Goal: Information Seeking & Learning: Check status

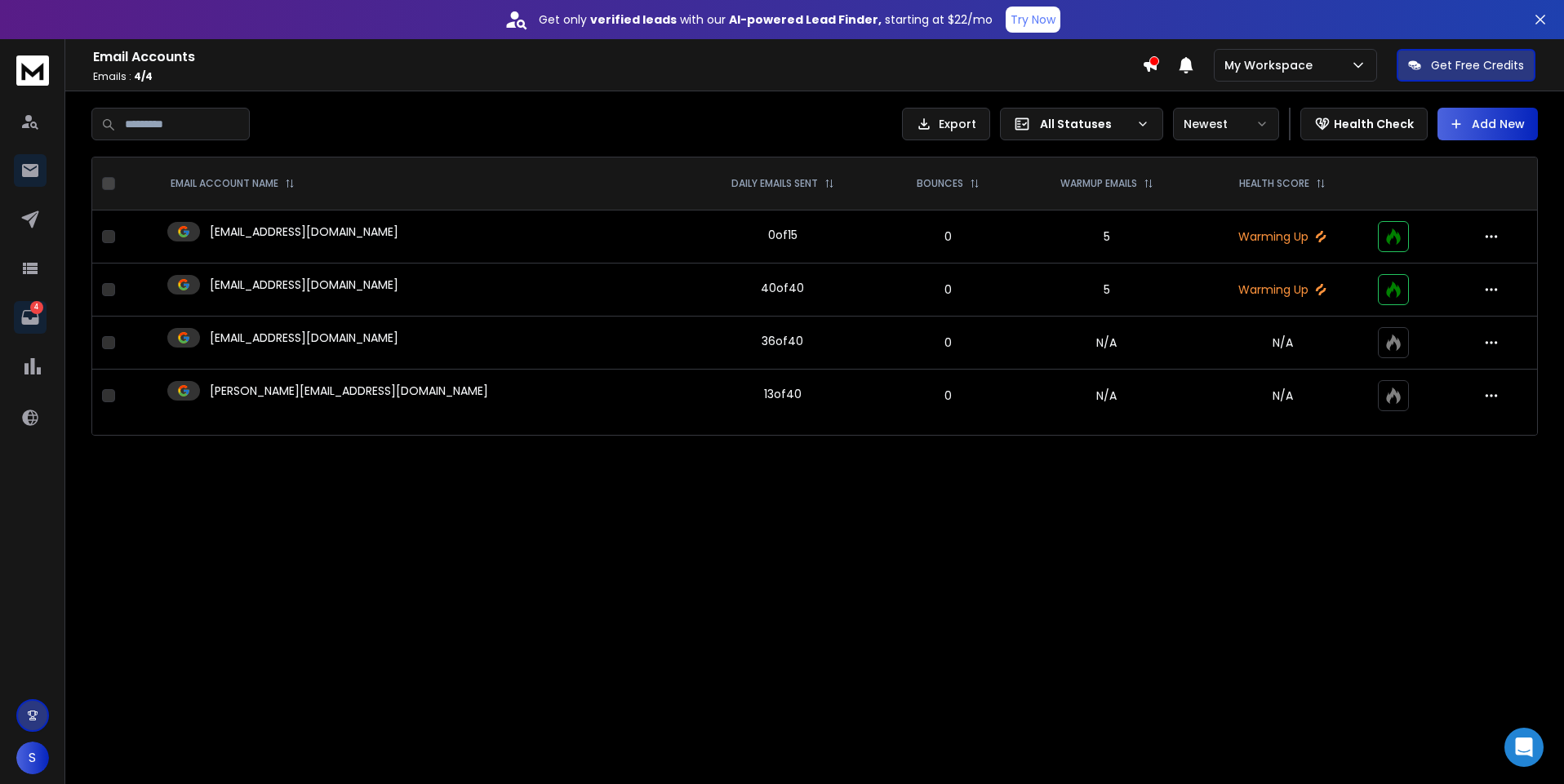
click at [34, 324] on icon at bounding box center [30, 317] width 17 height 15
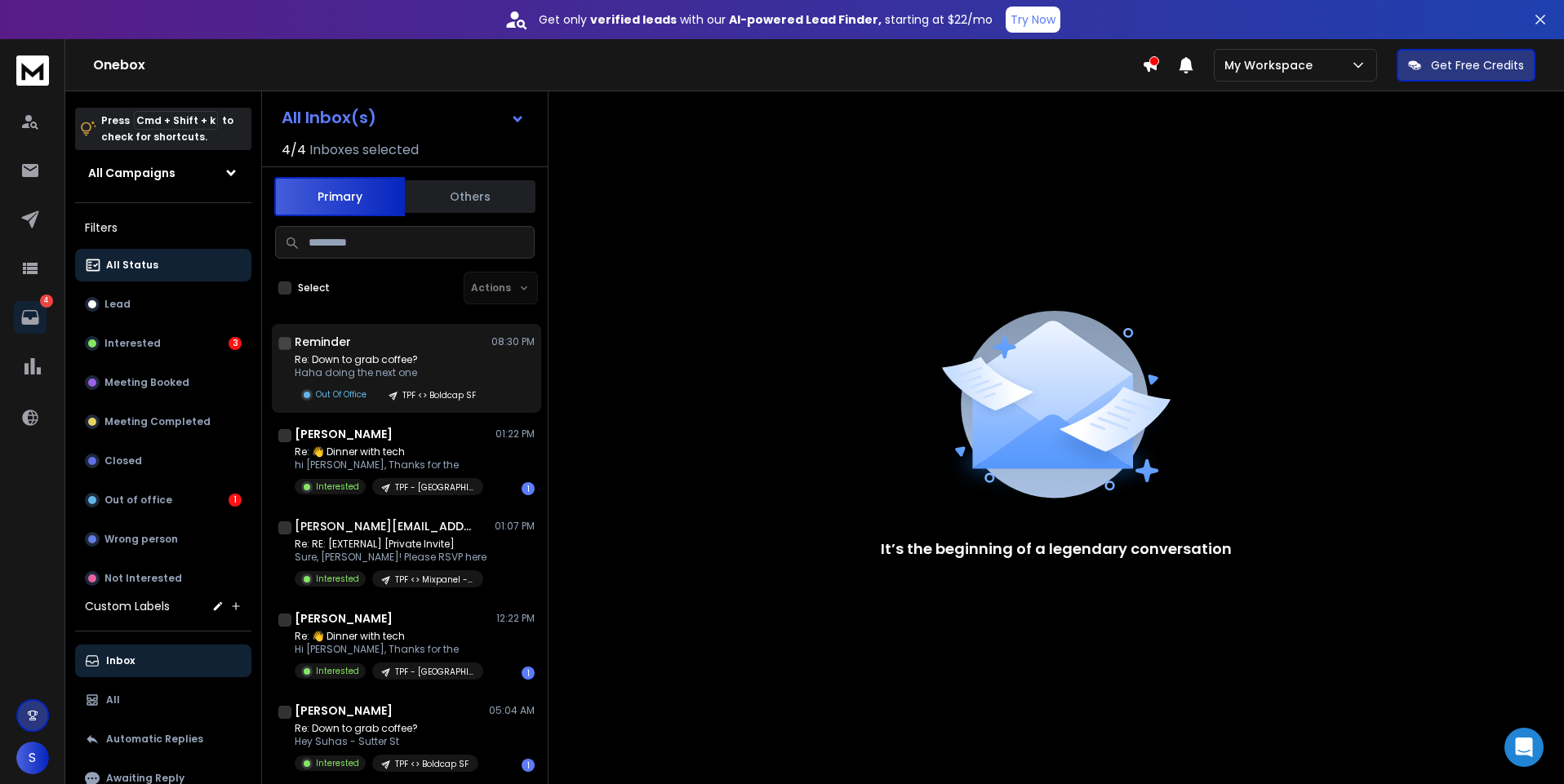
click at [385, 366] on p "Haha doing the next one" at bounding box center [389, 373] width 191 height 13
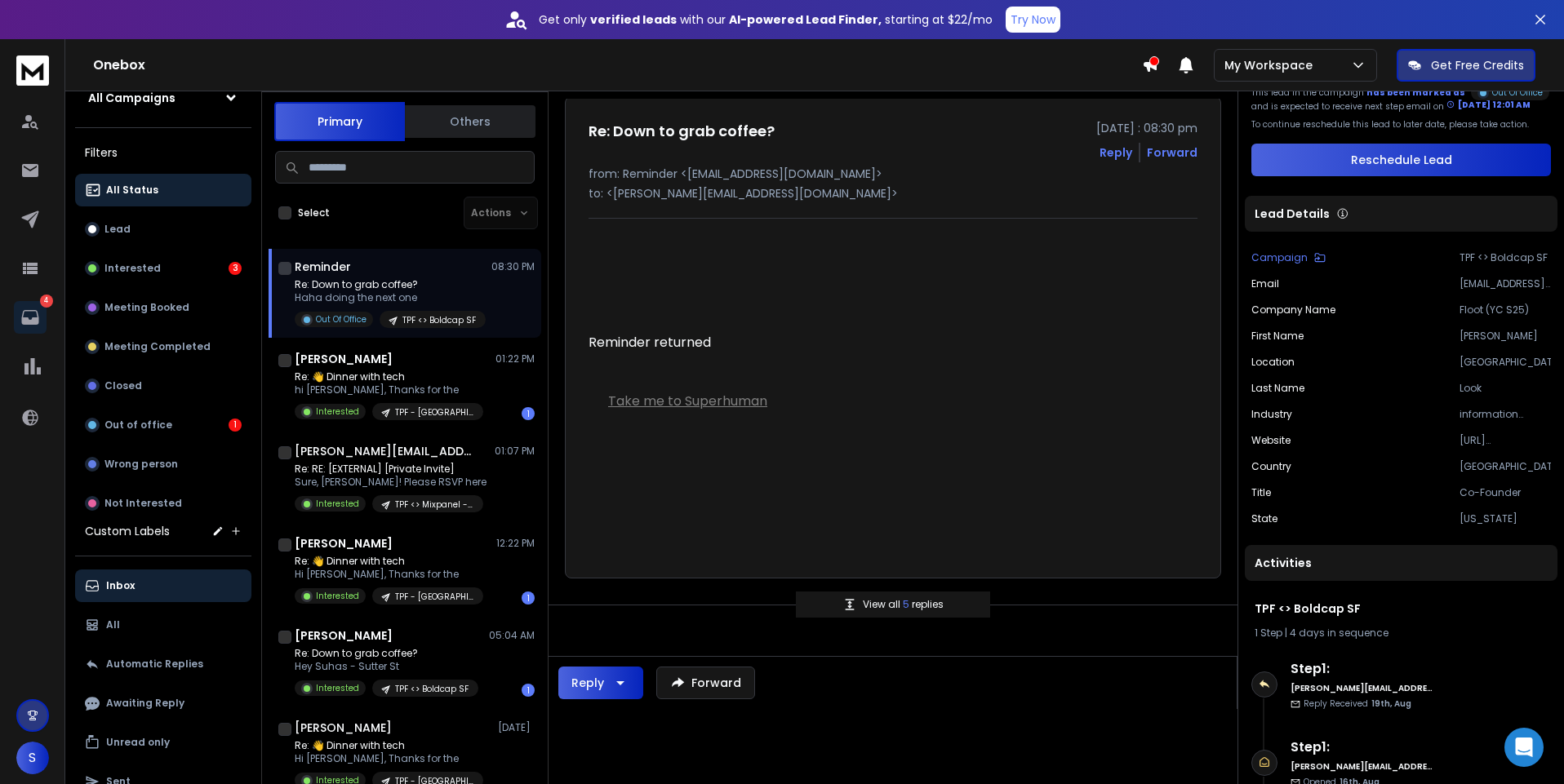
scroll to position [80, 0]
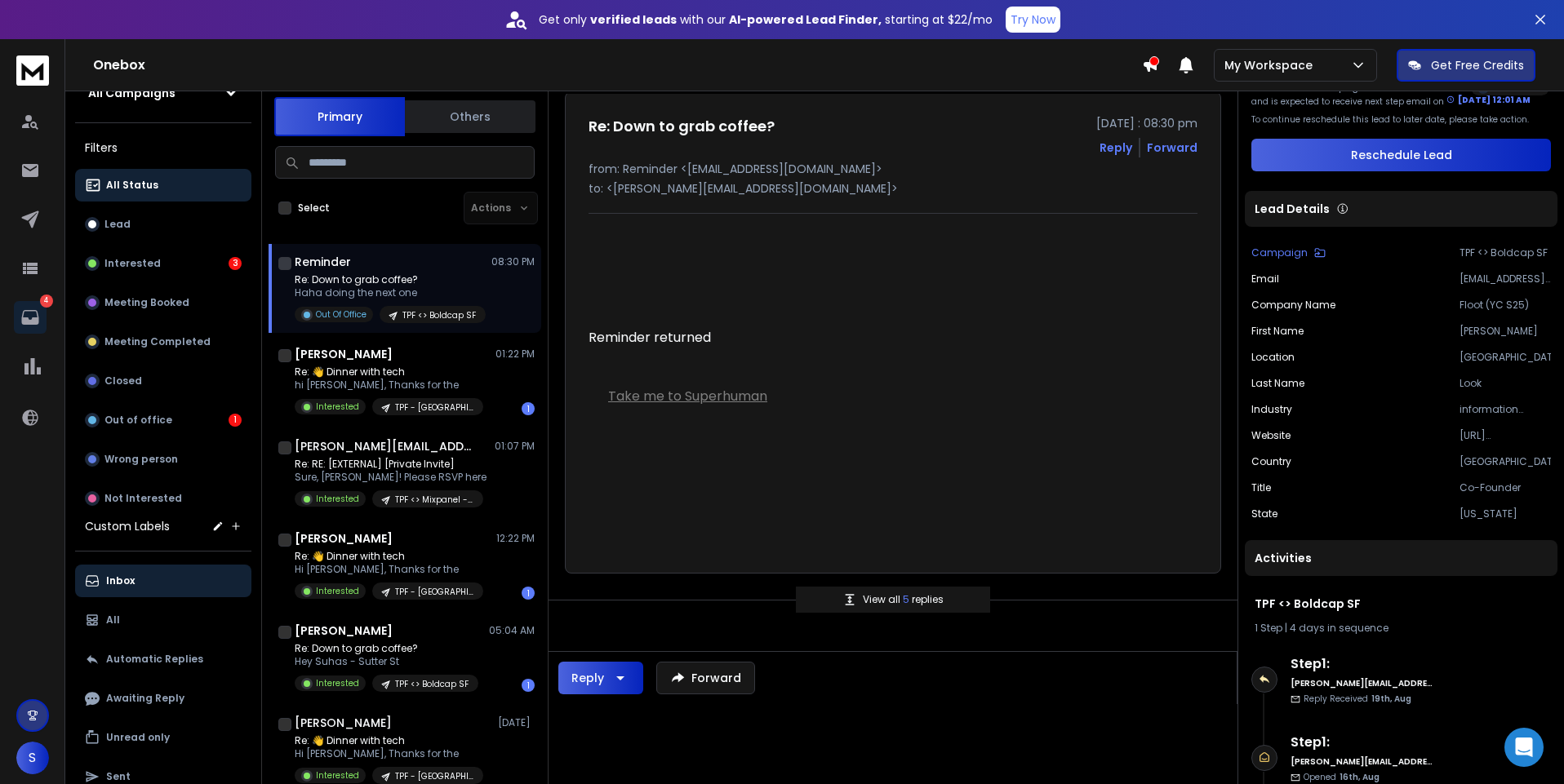
click at [836, 598] on div "View all 5 replies" at bounding box center [893, 600] width 194 height 26
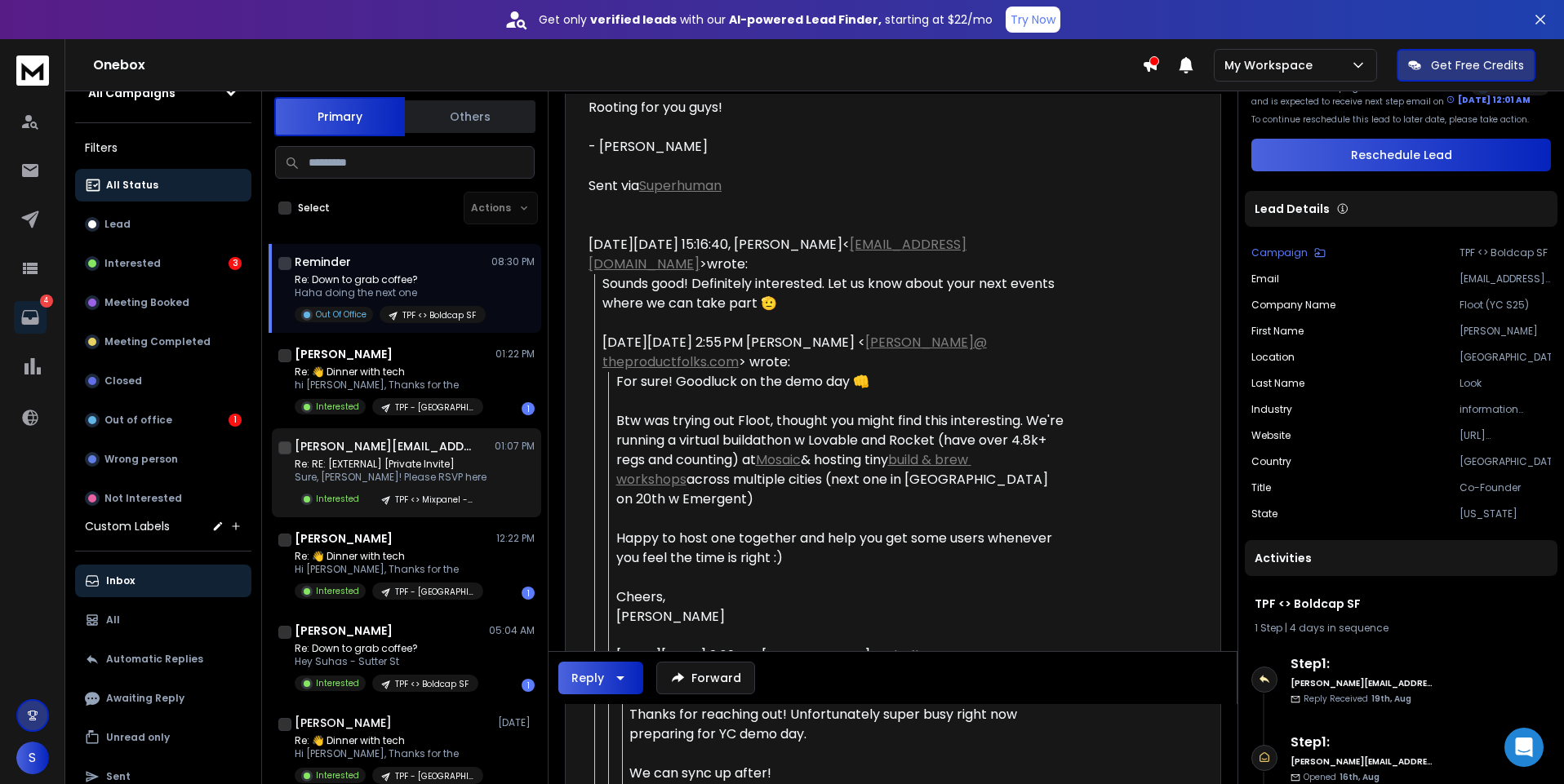
click at [411, 471] on p "Re: RE: [EXTERNAL] [Private Invite]" at bounding box center [390, 465] width 192 height 13
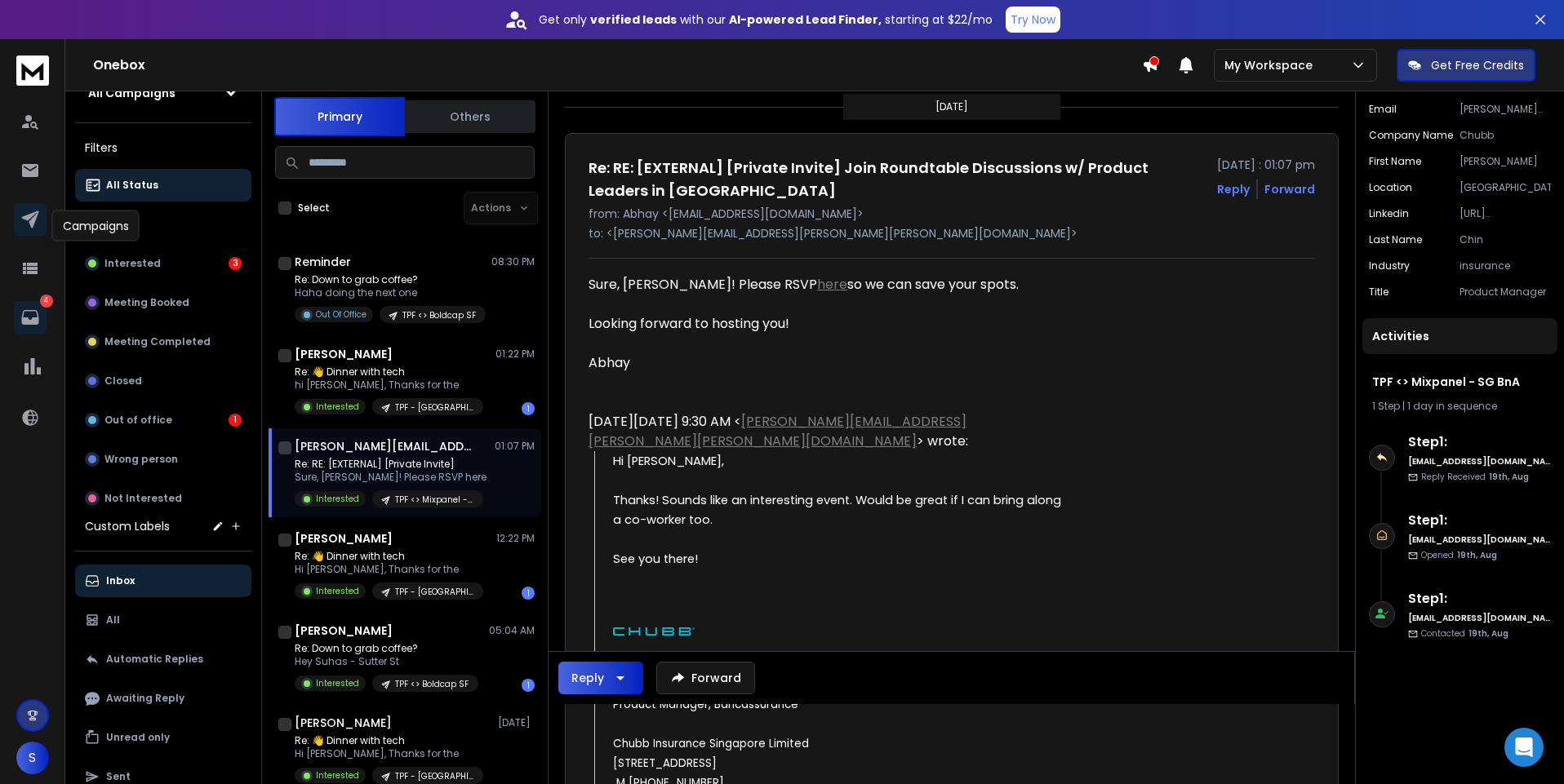
click at [30, 228] on icon at bounding box center [30, 219] width 17 height 17
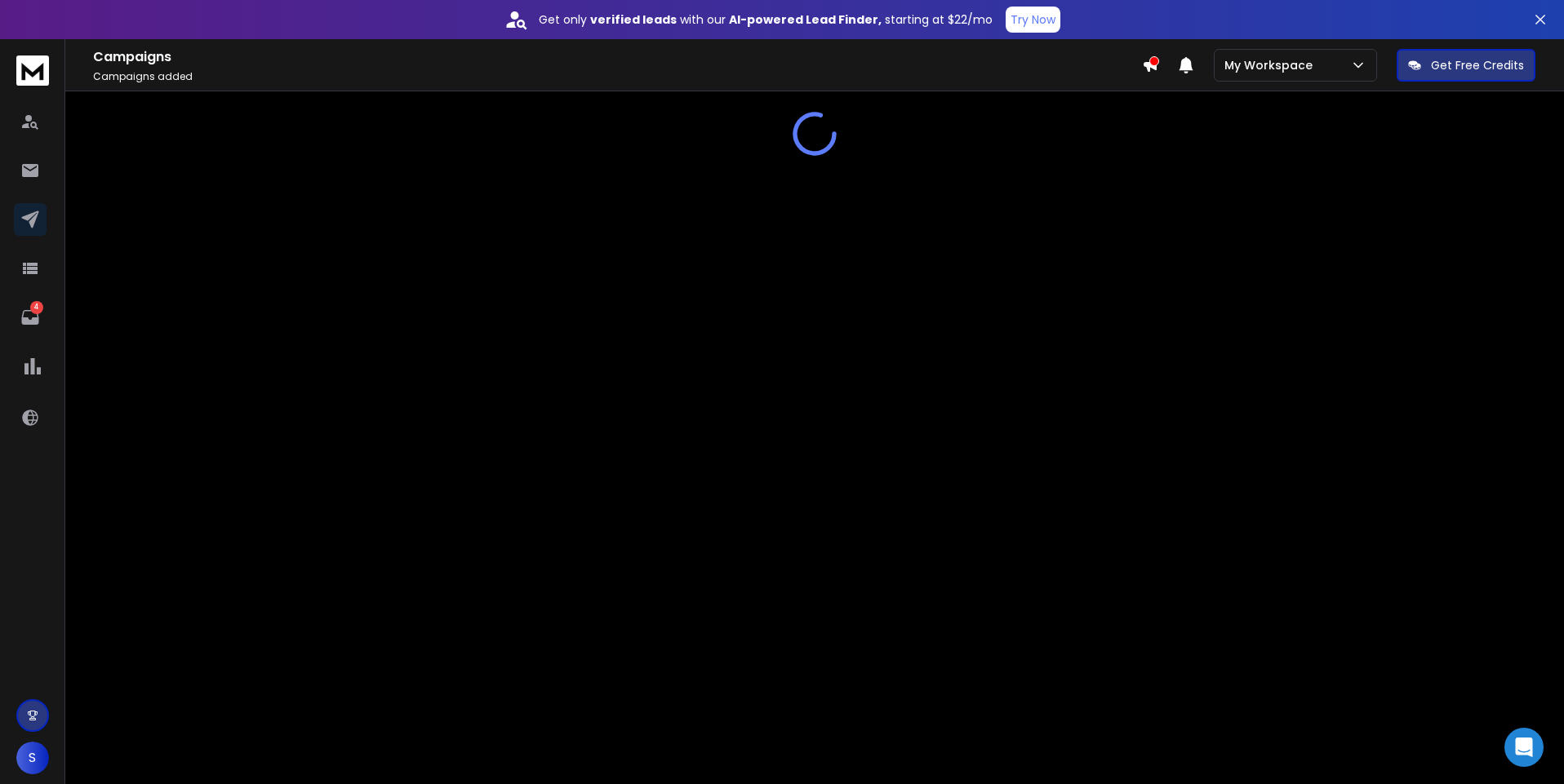
scroll to position [39, 0]
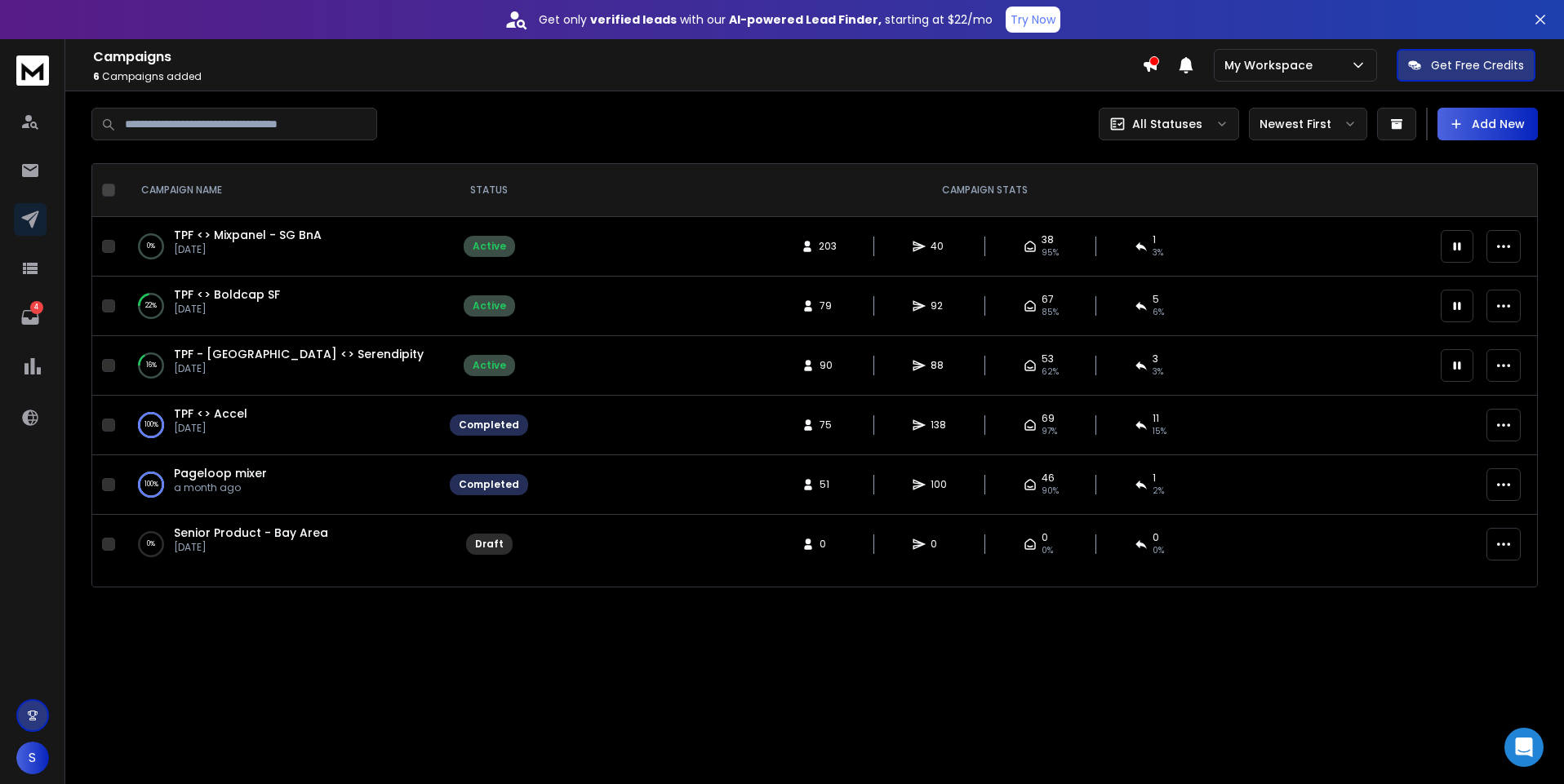
click at [233, 362] on p "8 days ago" at bounding box center [298, 369] width 250 height 13
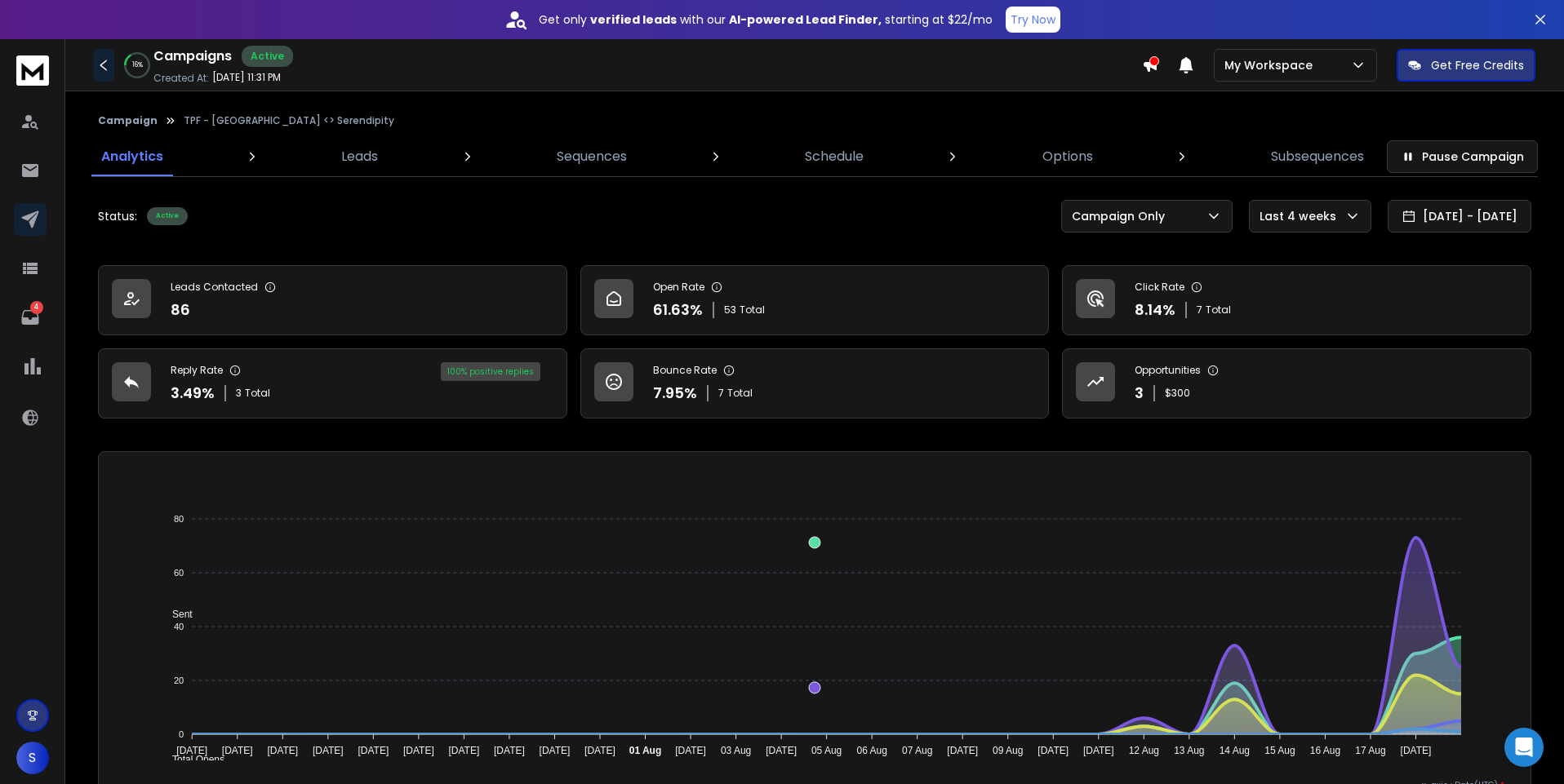
click at [104, 64] on icon at bounding box center [104, 66] width 15 height 15
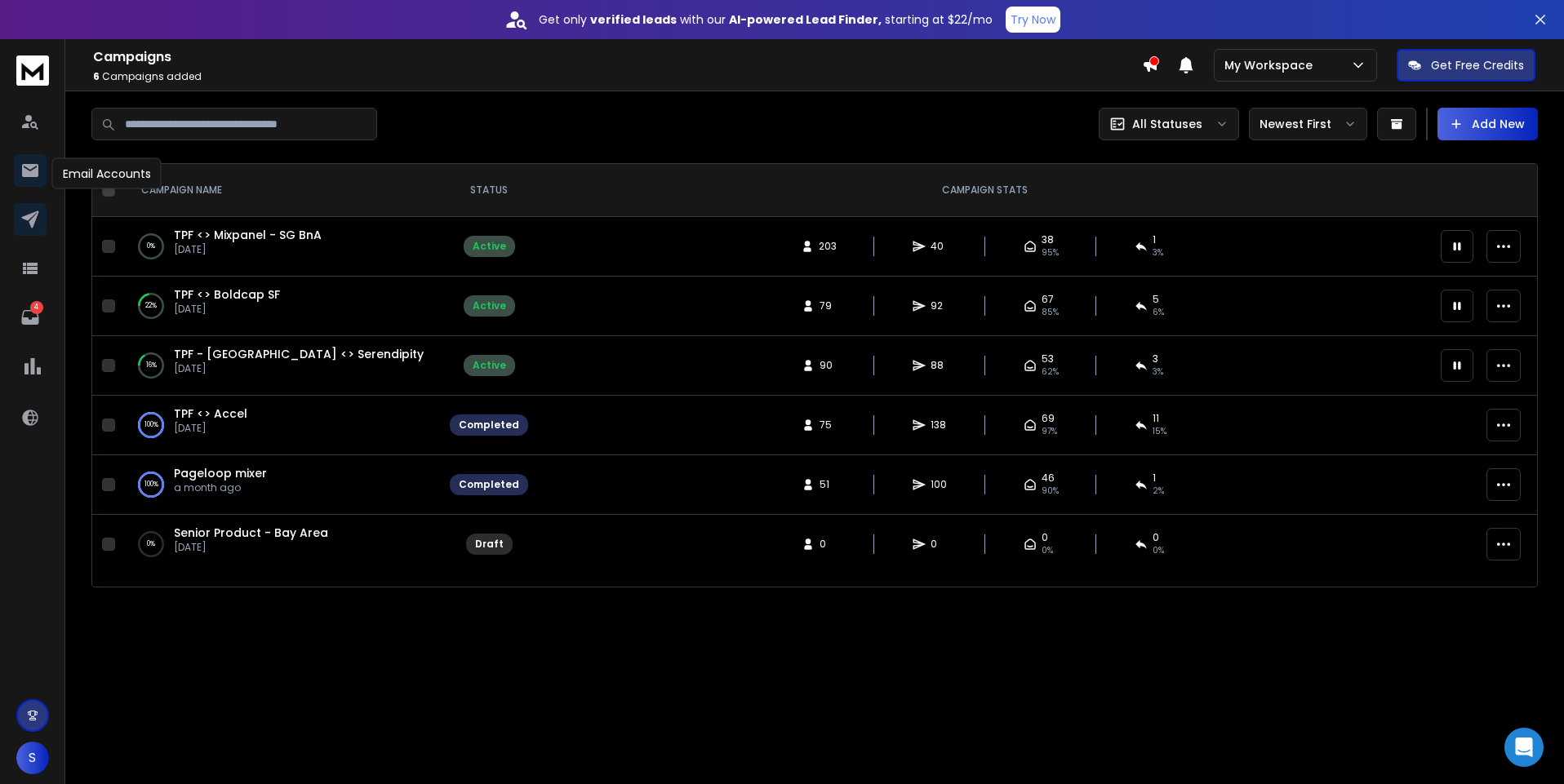
click at [36, 170] on icon at bounding box center [30, 170] width 16 height 13
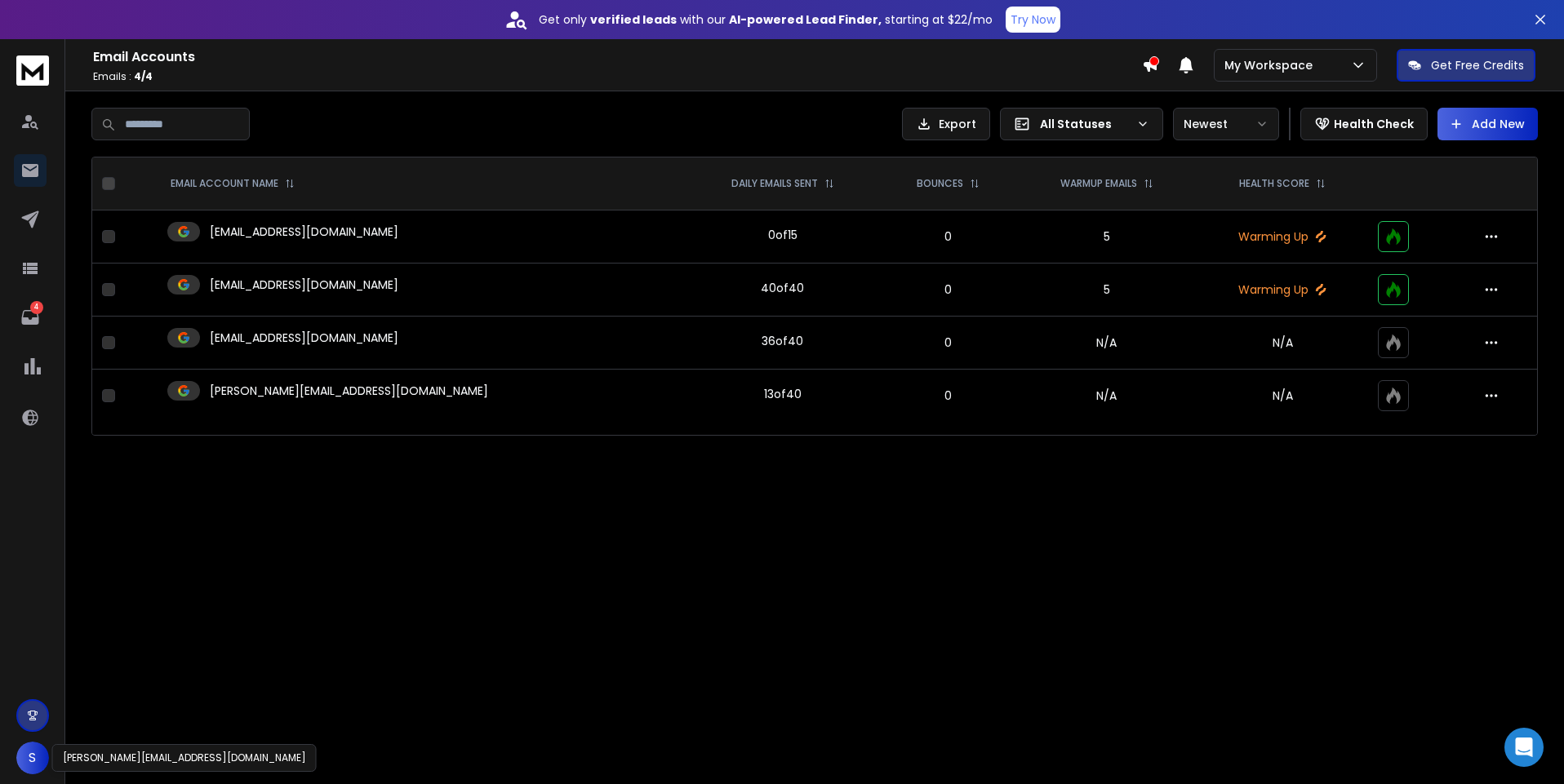
click at [39, 772] on span "S" at bounding box center [33, 758] width 33 height 33
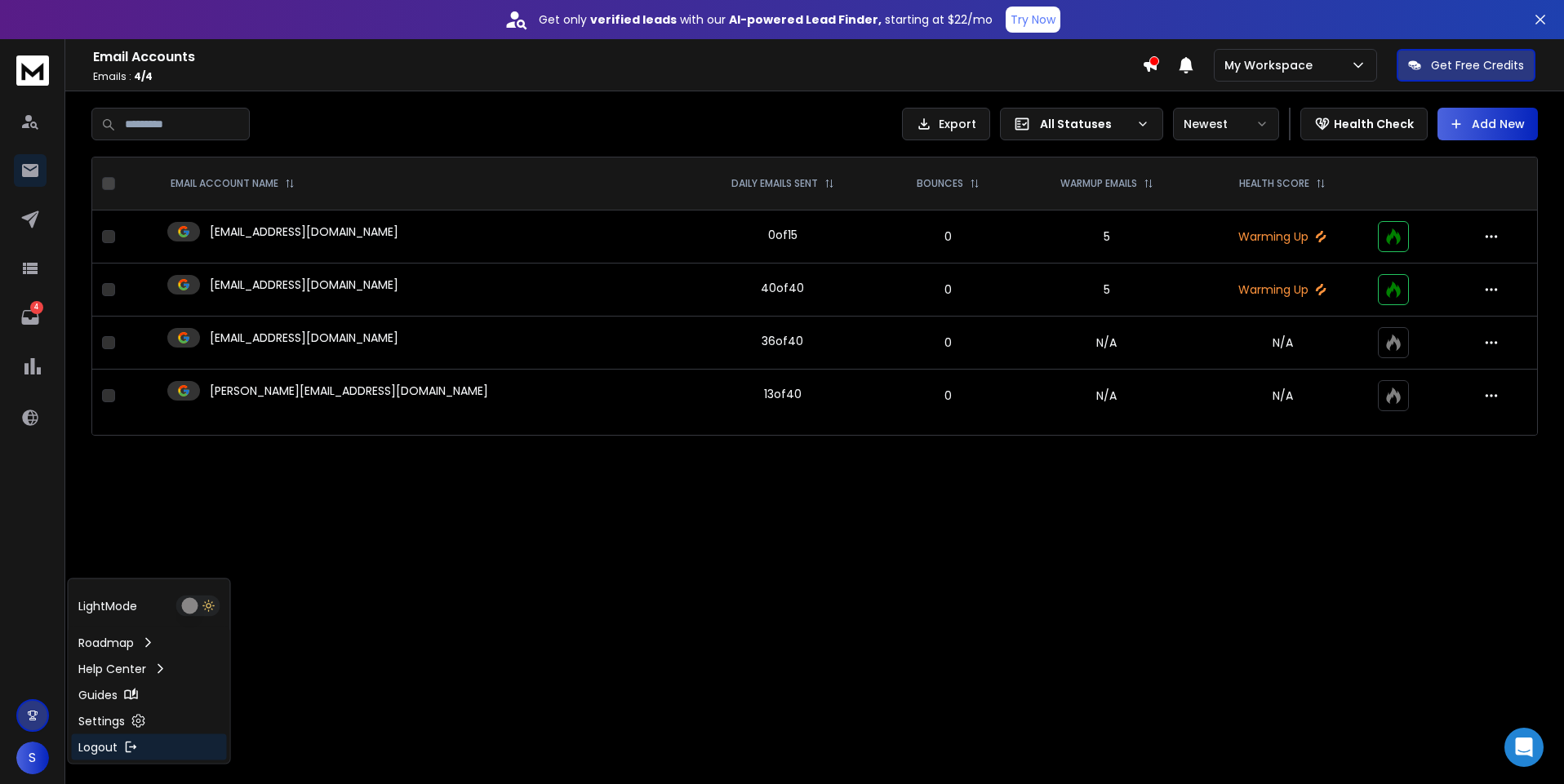
click at [114, 755] on p "Logout" at bounding box center [98, 747] width 39 height 16
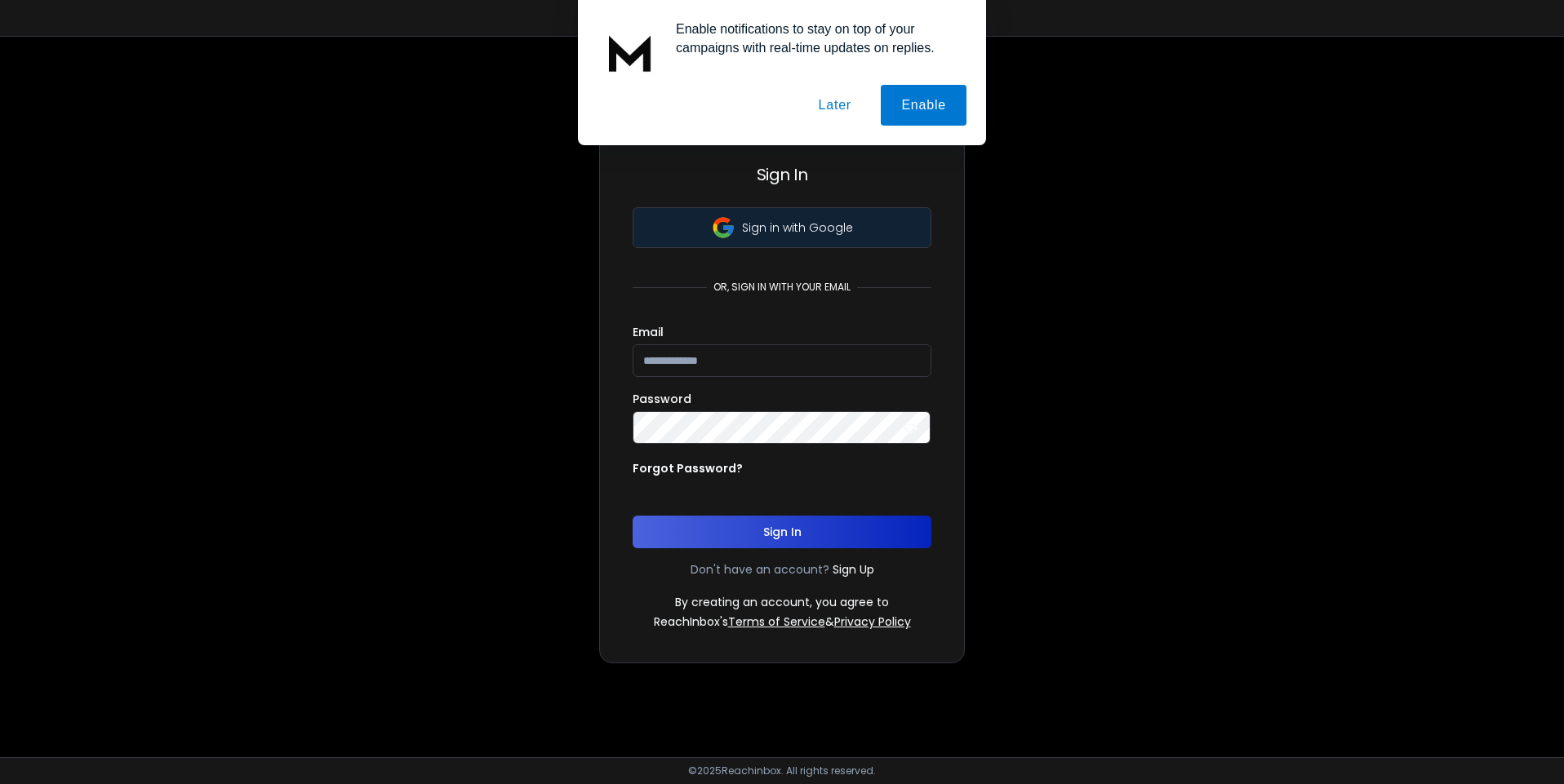
click at [749, 230] on p "Sign in with Google" at bounding box center [797, 228] width 111 height 16
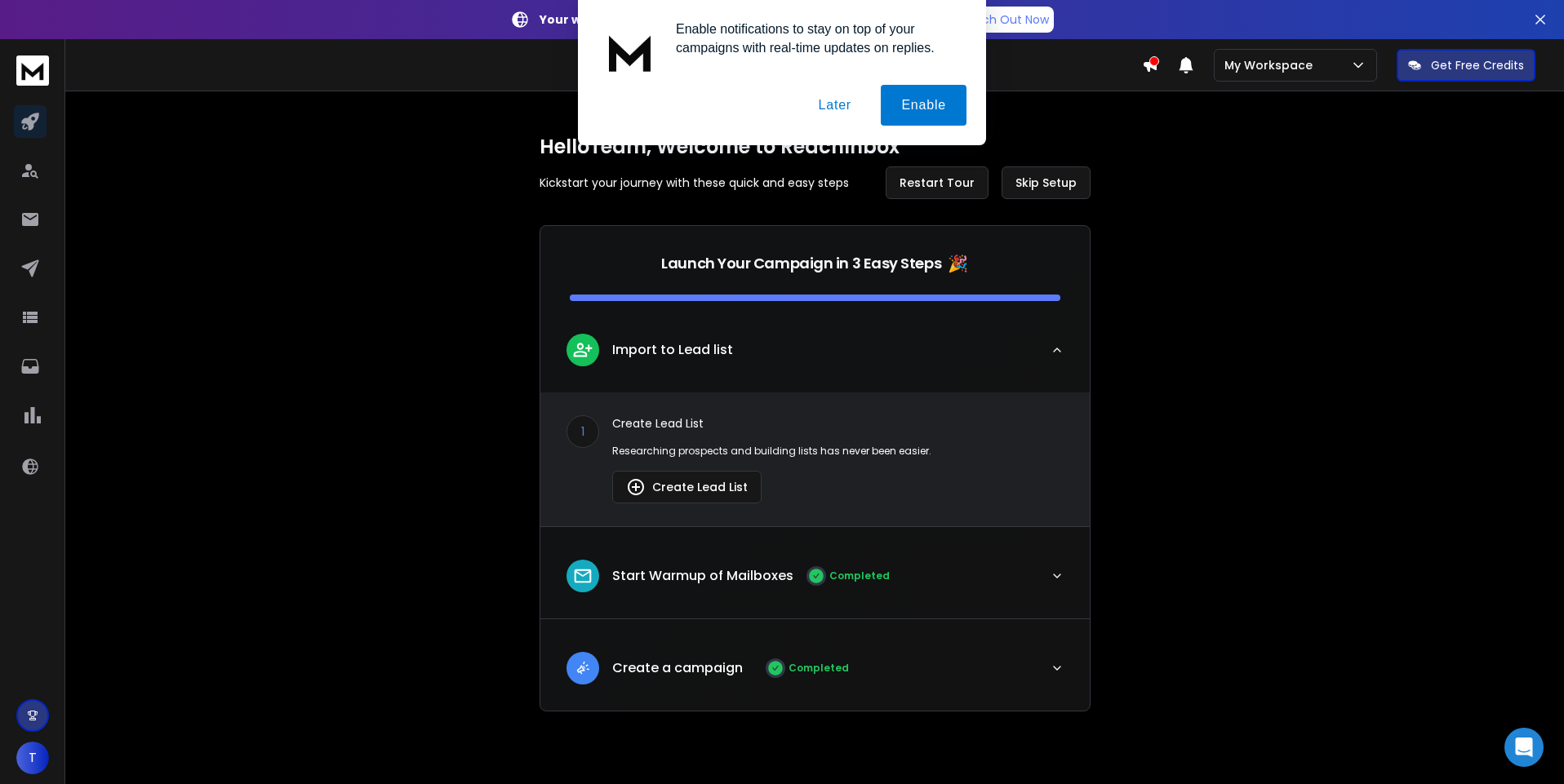
click at [839, 97] on button "Later" at bounding box center [834, 106] width 74 height 41
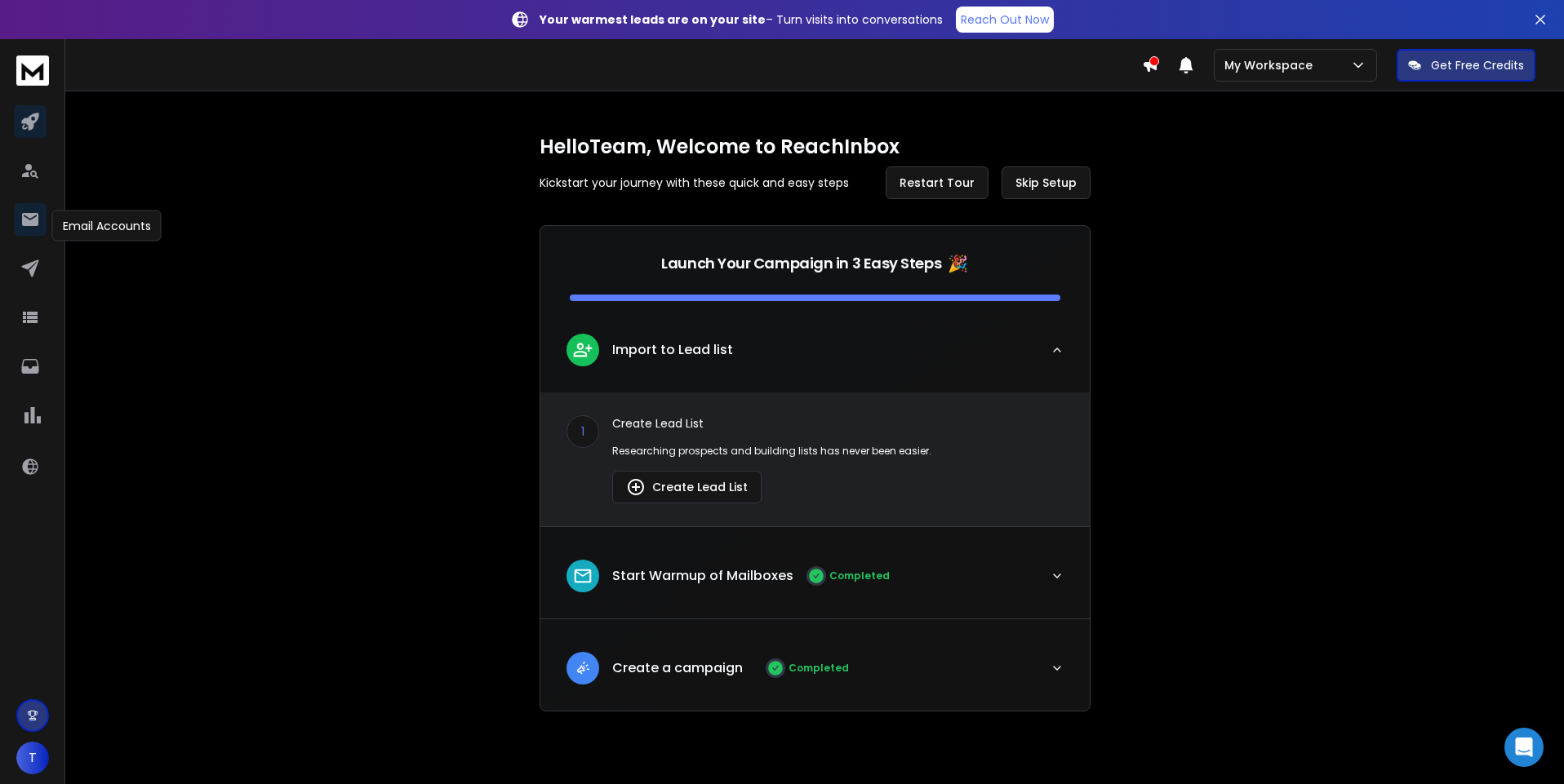
click at [33, 214] on icon at bounding box center [30, 220] width 20 height 20
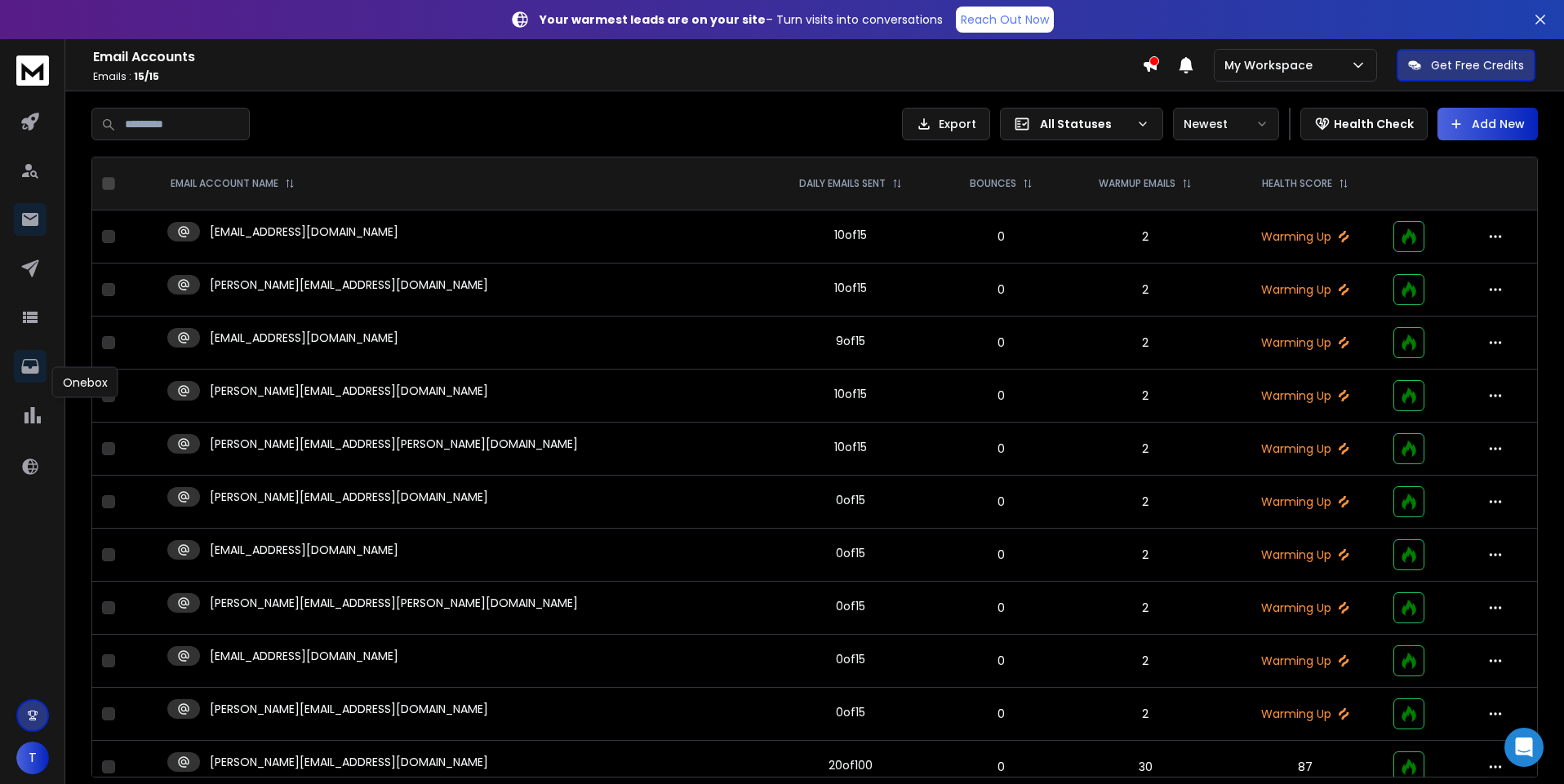
click at [39, 367] on link at bounding box center [30, 366] width 33 height 33
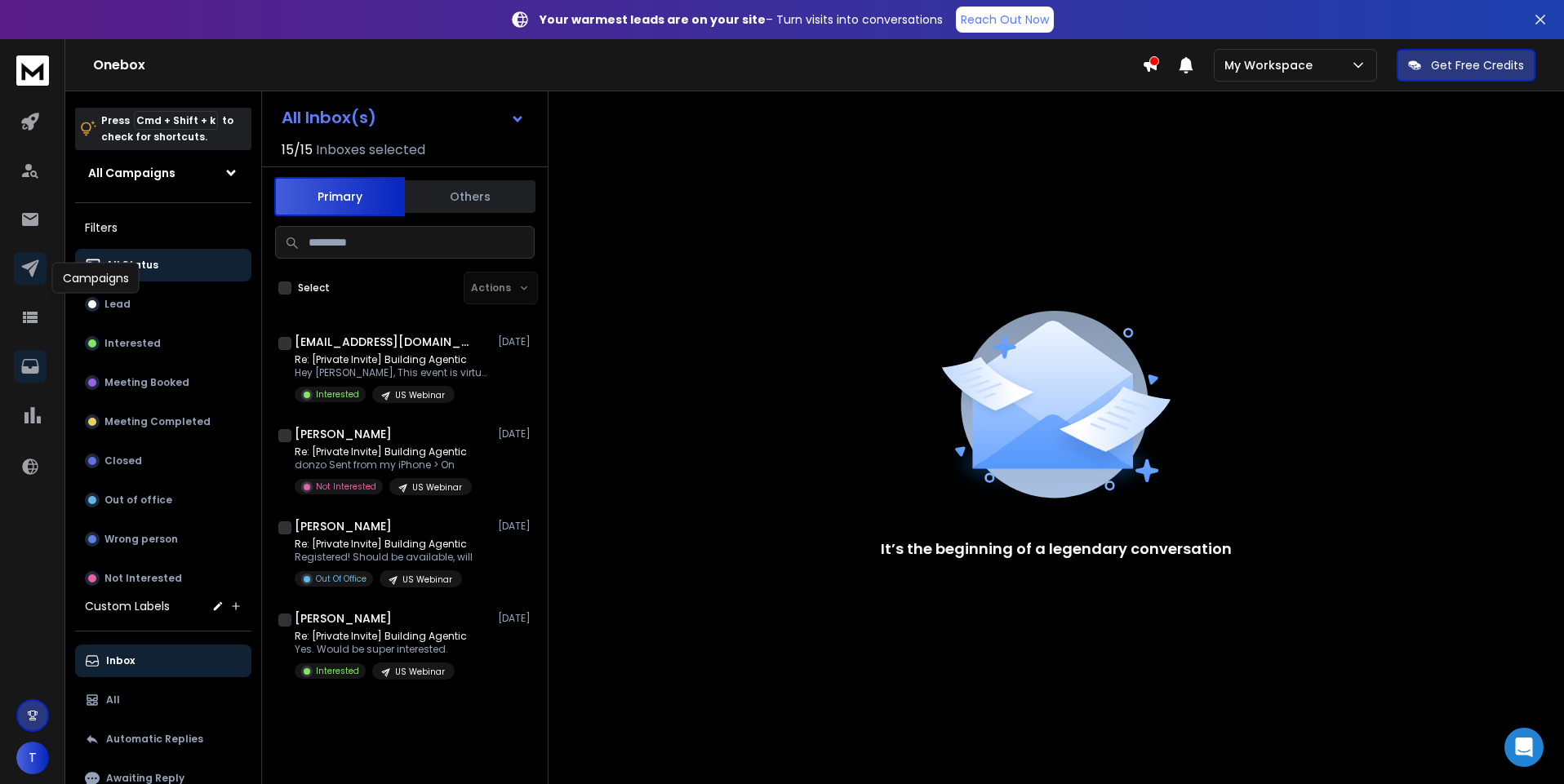
click at [34, 279] on icon at bounding box center [30, 269] width 20 height 20
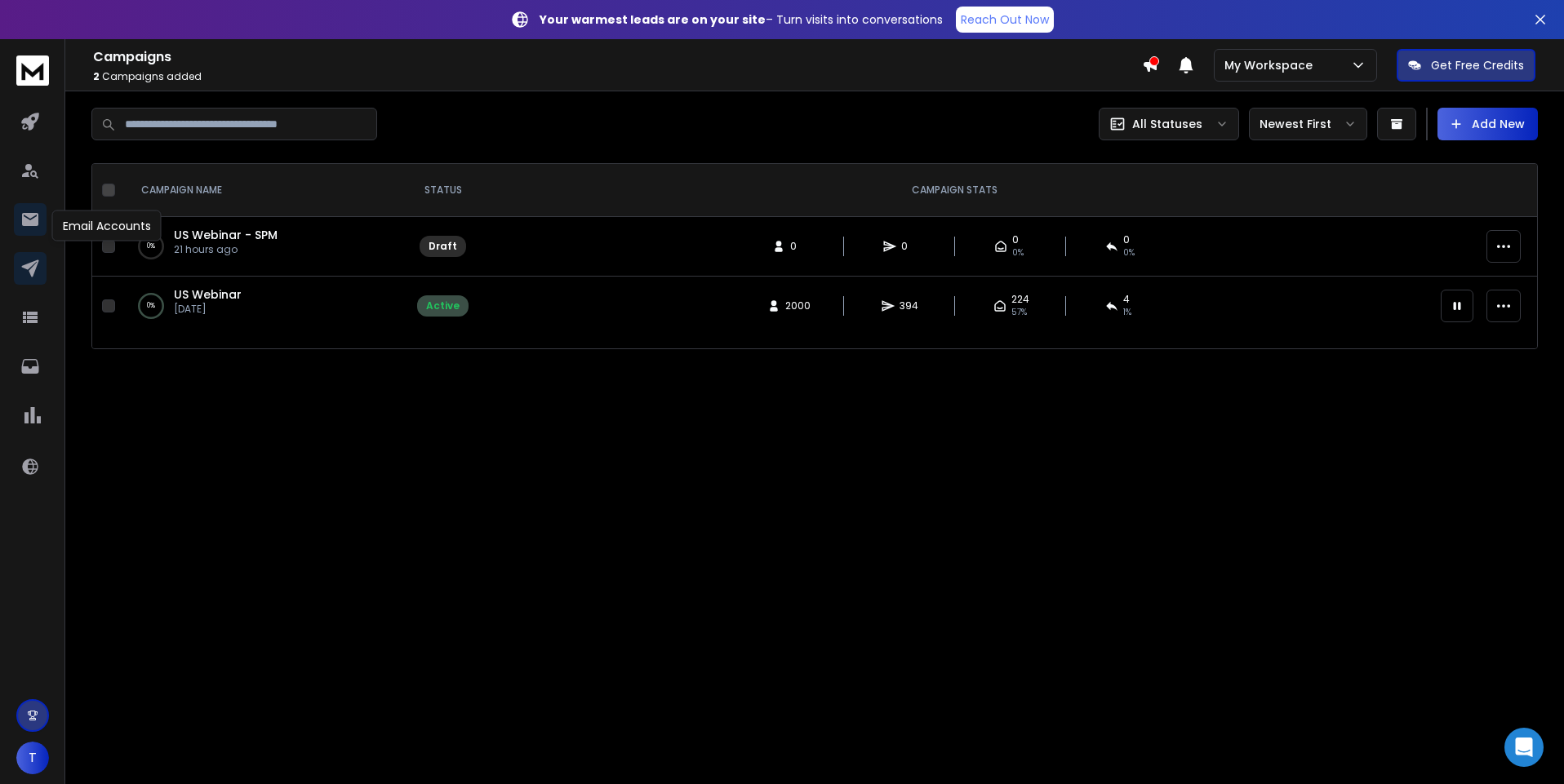
scroll to position [5, 0]
click at [36, 223] on icon at bounding box center [30, 220] width 16 height 13
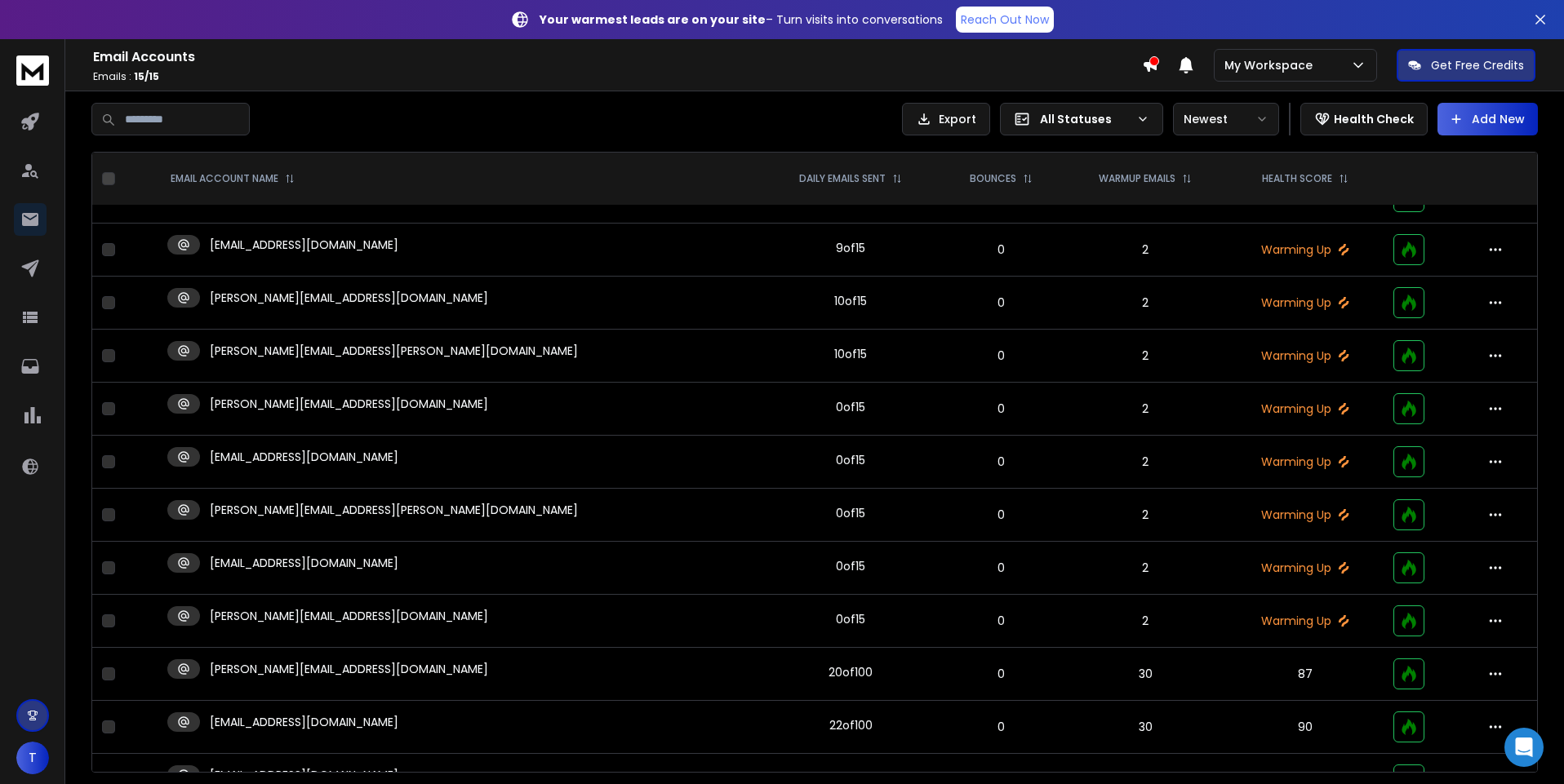
scroll to position [246, 0]
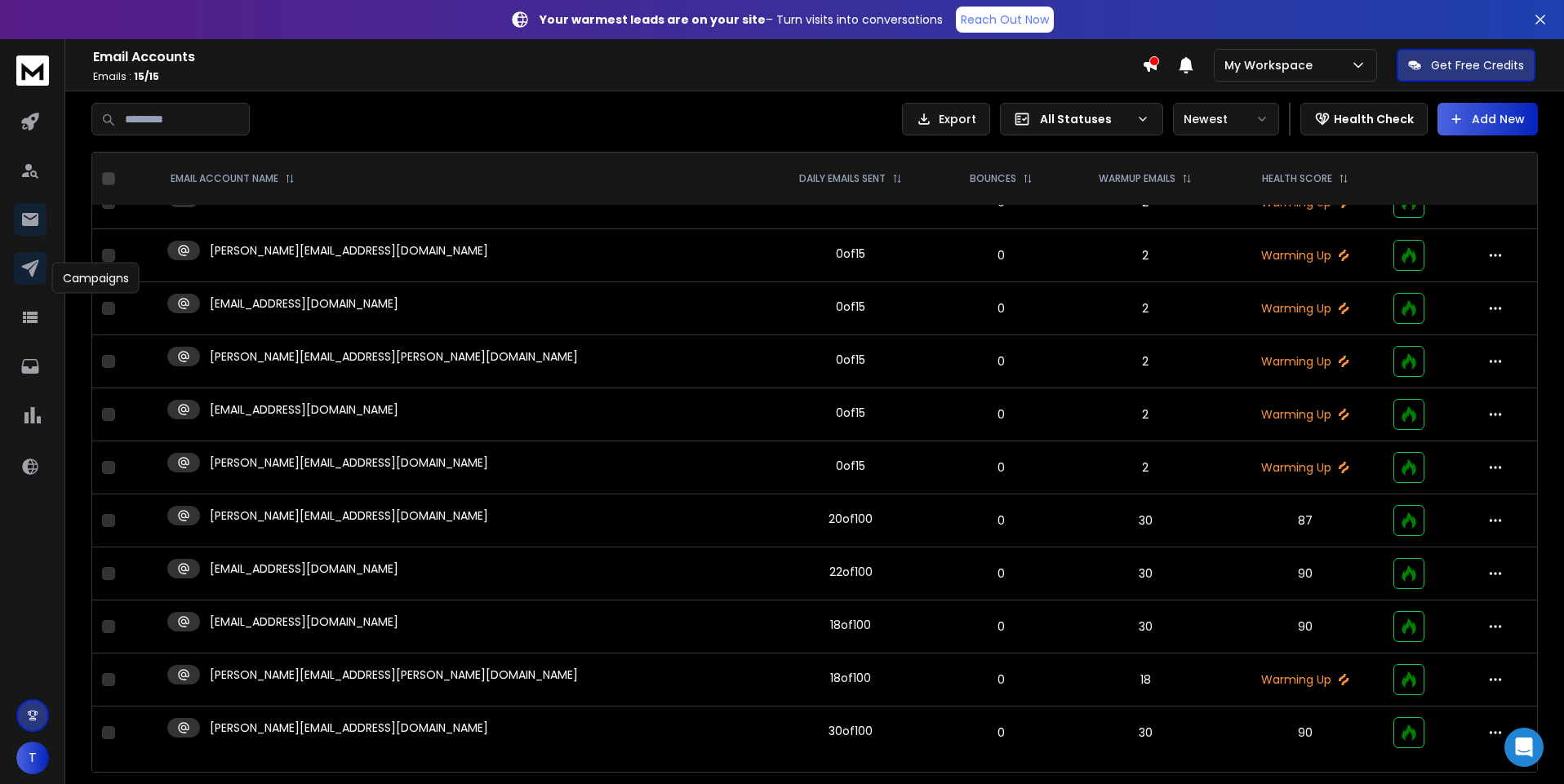
click at [34, 279] on icon at bounding box center [30, 269] width 20 height 20
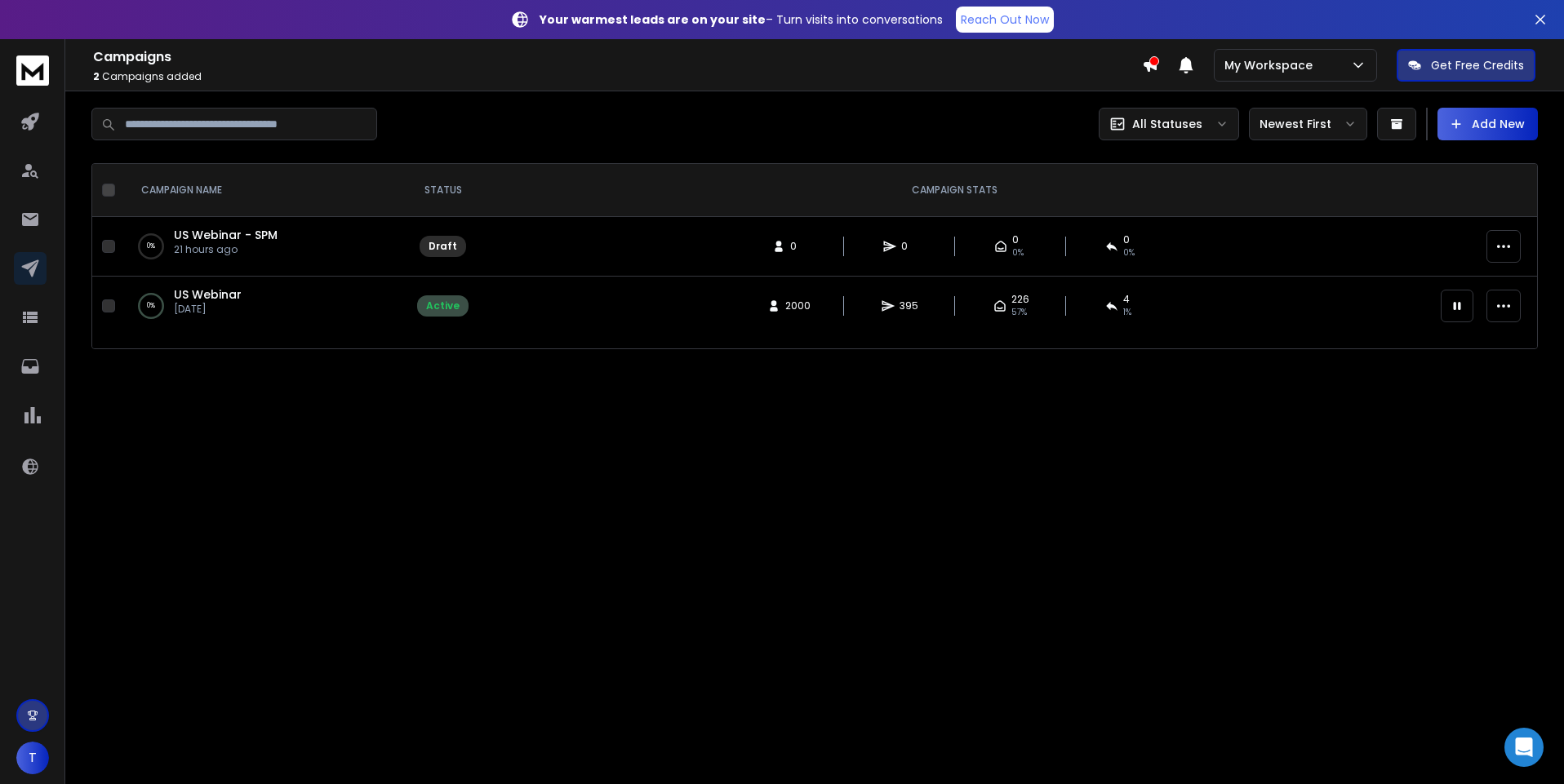
click at [212, 295] on span "US Webinar" at bounding box center [207, 295] width 68 height 16
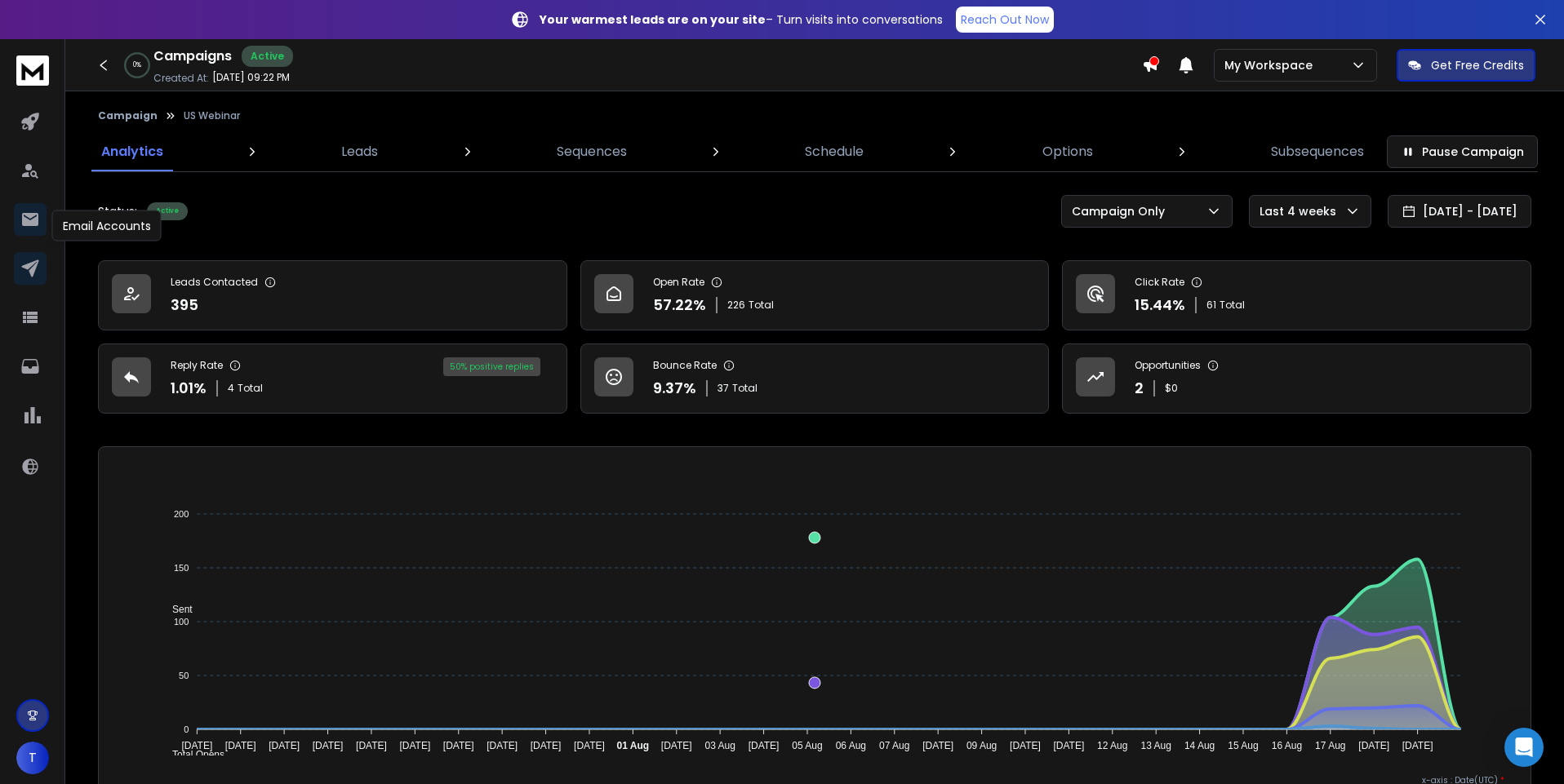
click at [27, 229] on icon at bounding box center [30, 220] width 20 height 20
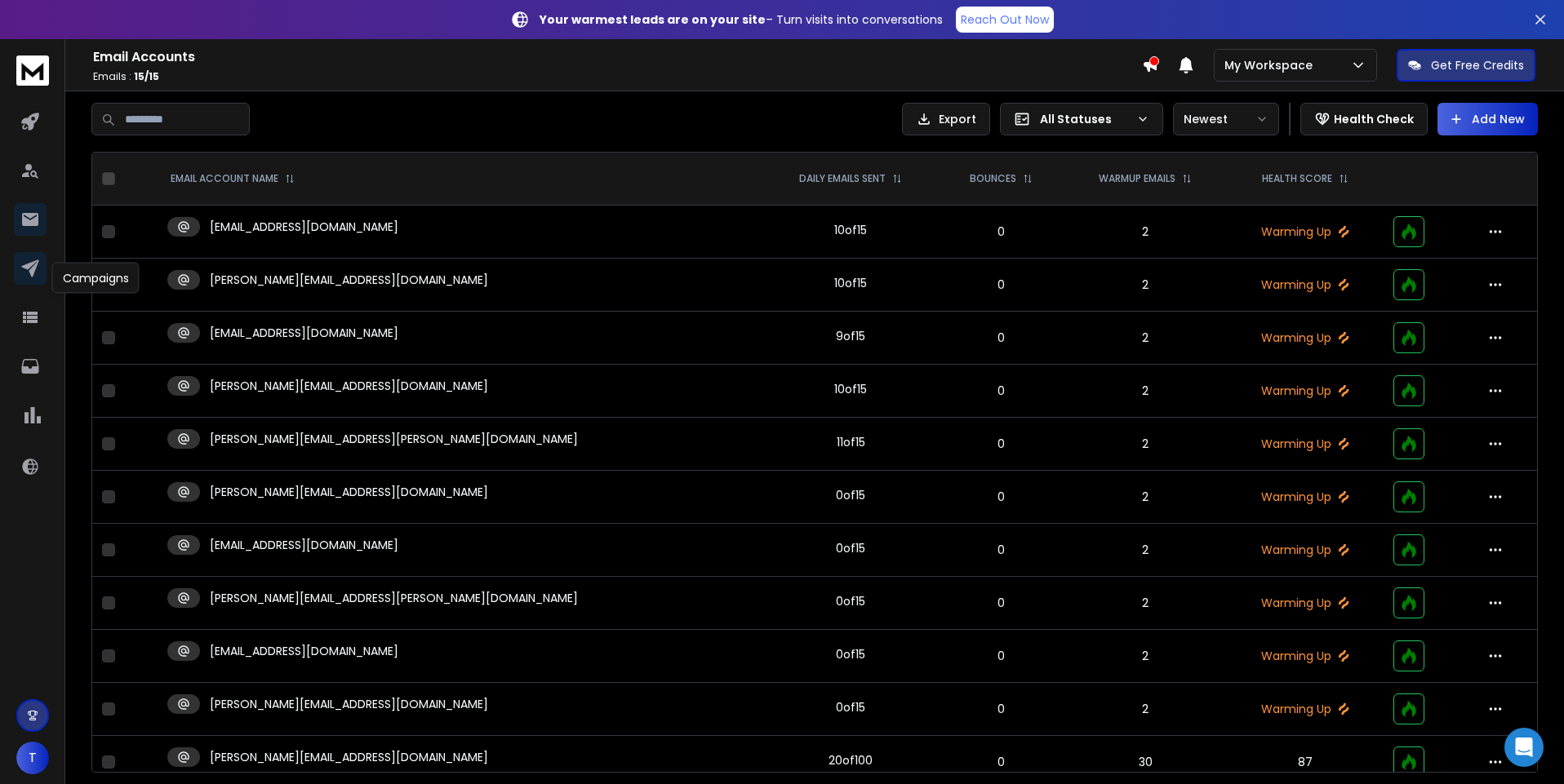
click at [26, 275] on icon at bounding box center [30, 268] width 17 height 17
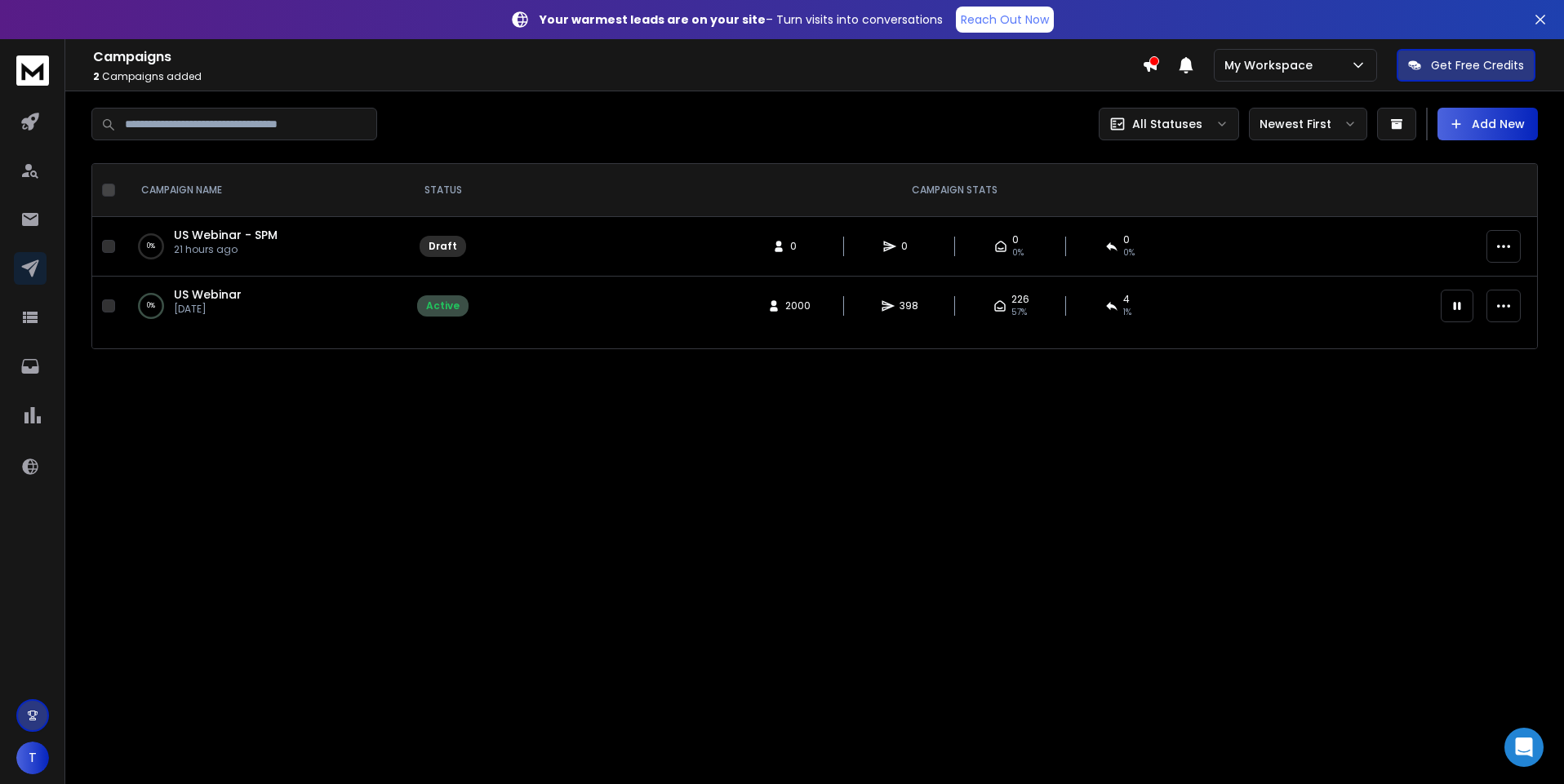
click at [189, 302] on p "[DATE]" at bounding box center [207, 309] width 68 height 13
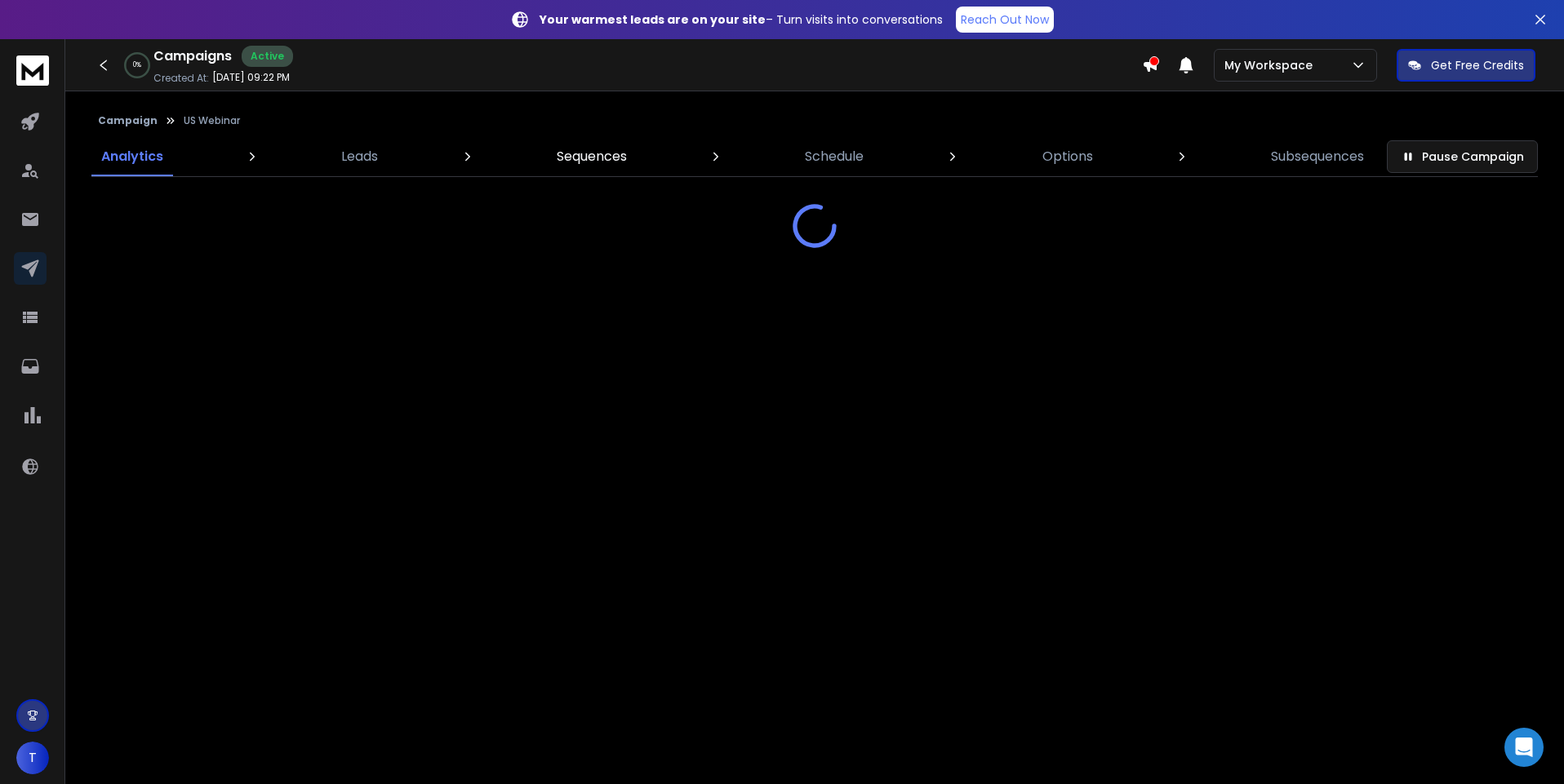
click at [576, 155] on p "Sequences" at bounding box center [592, 156] width 70 height 20
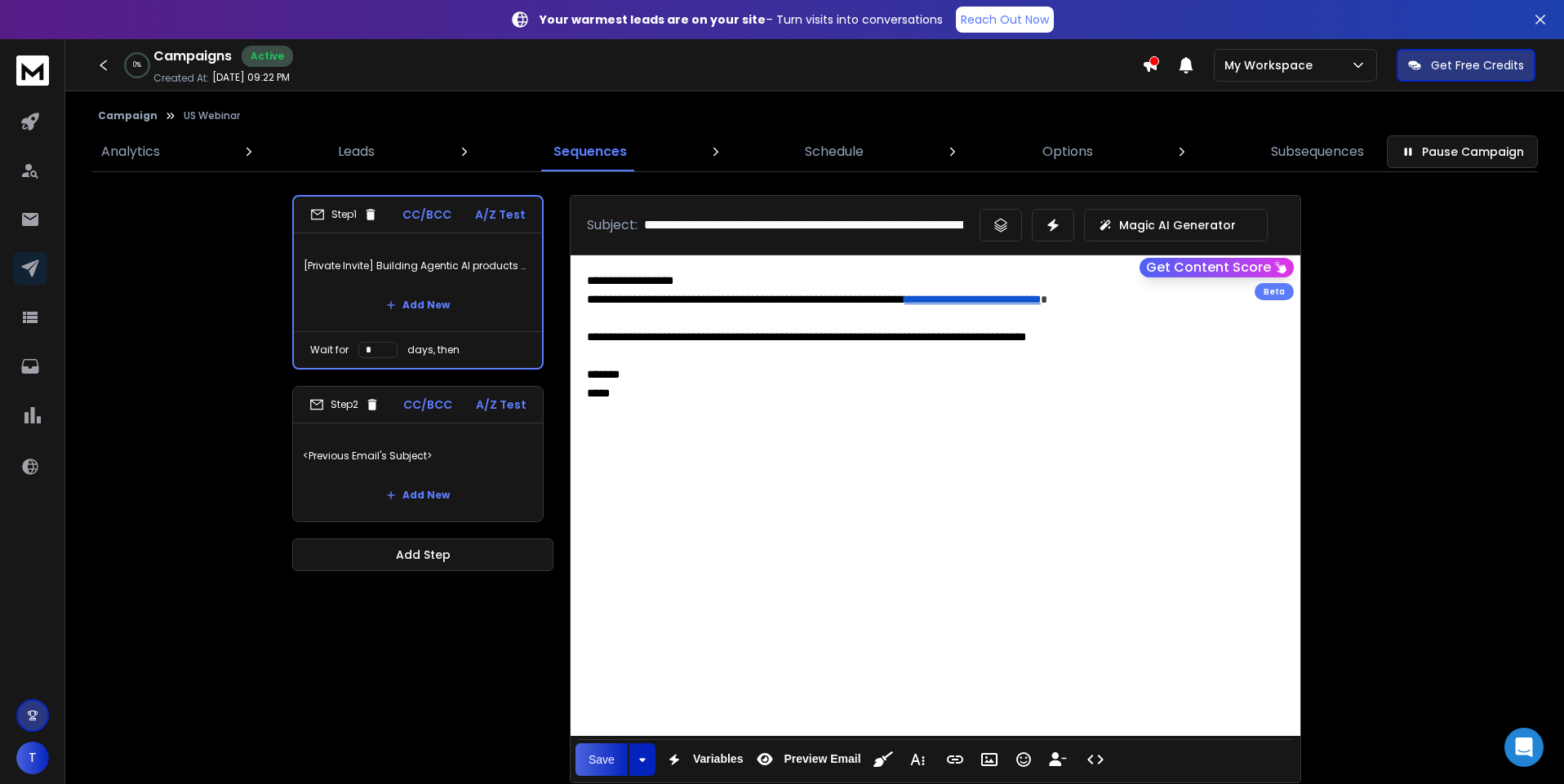
click at [909, 338] on span "**********" at bounding box center [807, 337] width 439 height 11
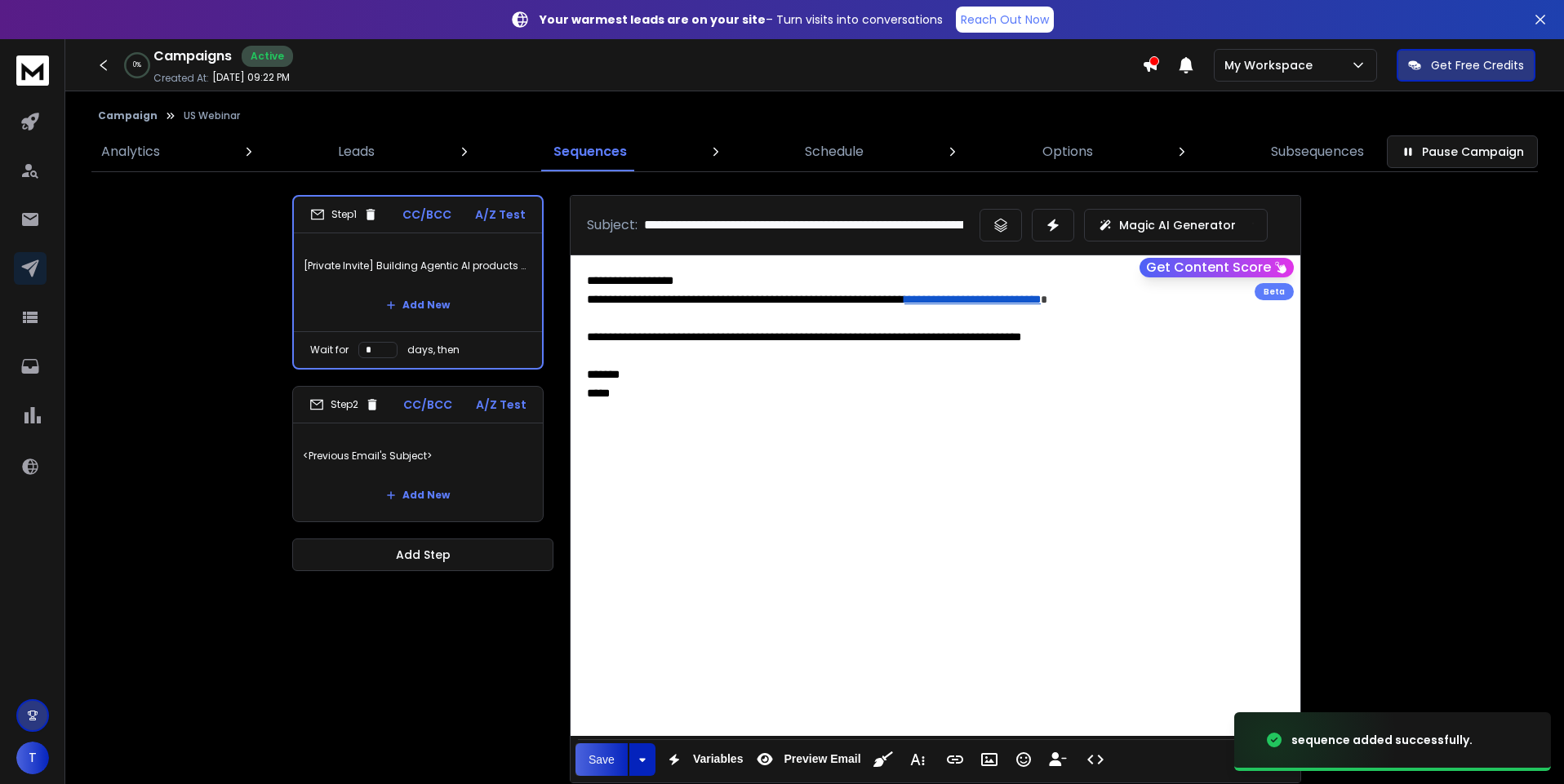
click at [431, 460] on p "<Previous Email's Subject>" at bounding box center [417, 456] width 230 height 46
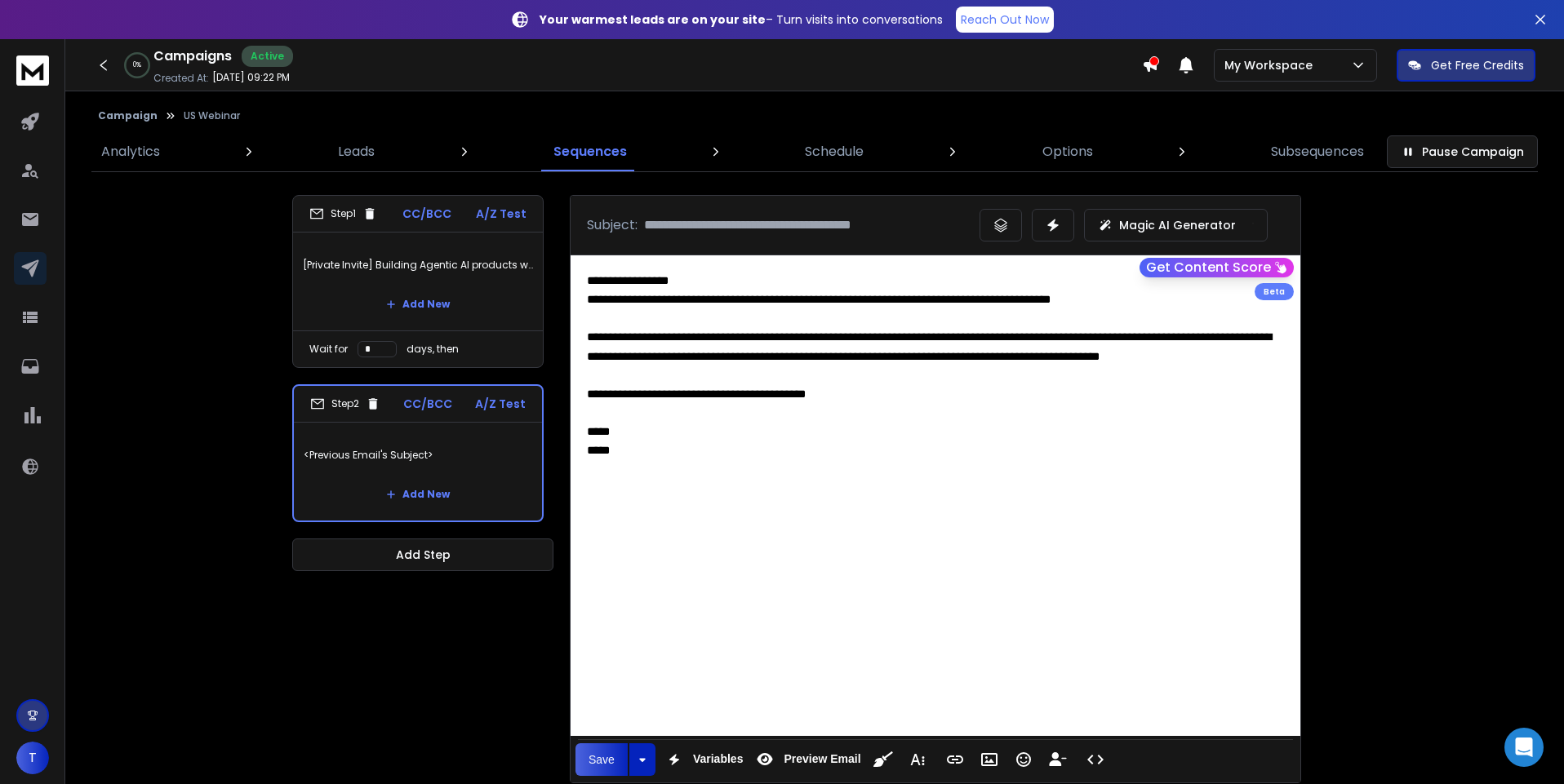
click at [418, 270] on p "[Private Invite] Building Agentic AI products w ex CPO Expedia, Google, Microso…" at bounding box center [417, 265] width 230 height 46
type input "**********"
